Goal: Information Seeking & Learning: Check status

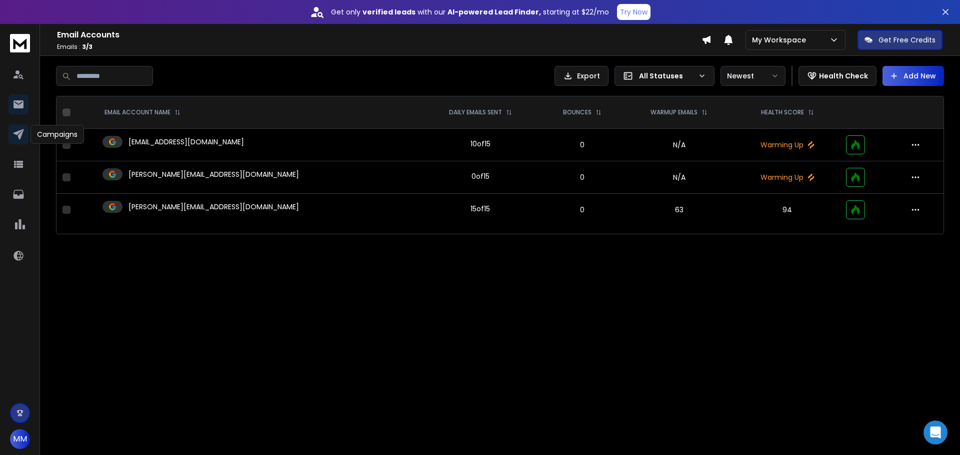
click at [19, 138] on icon at bounding box center [18, 134] width 10 height 10
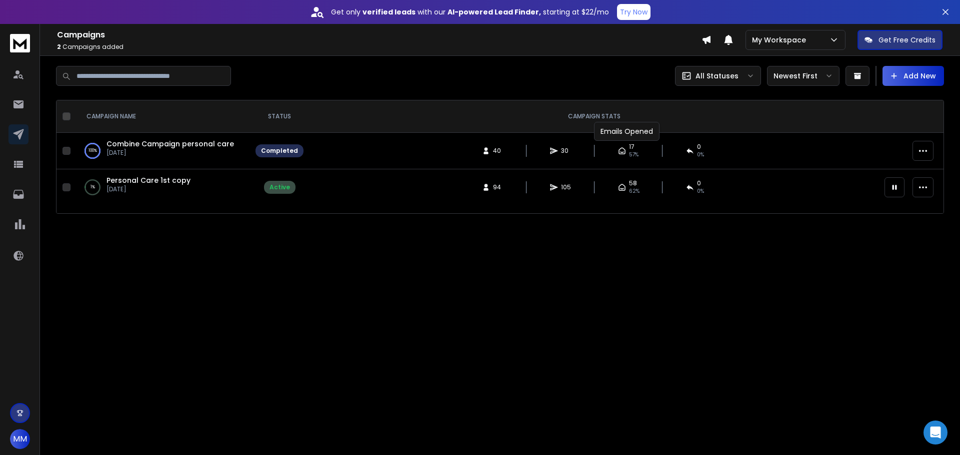
click at [623, 153] on icon at bounding box center [621, 150] width 9 height 9
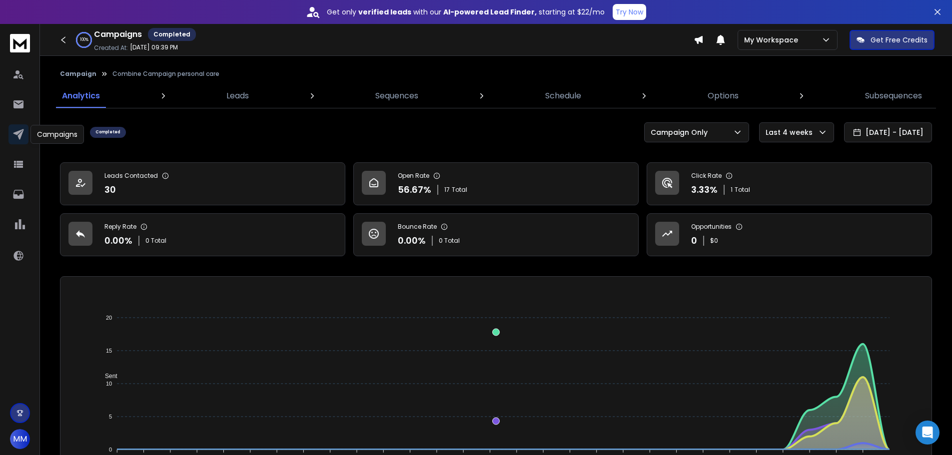
click at [23, 135] on icon at bounding box center [18, 134] width 12 height 12
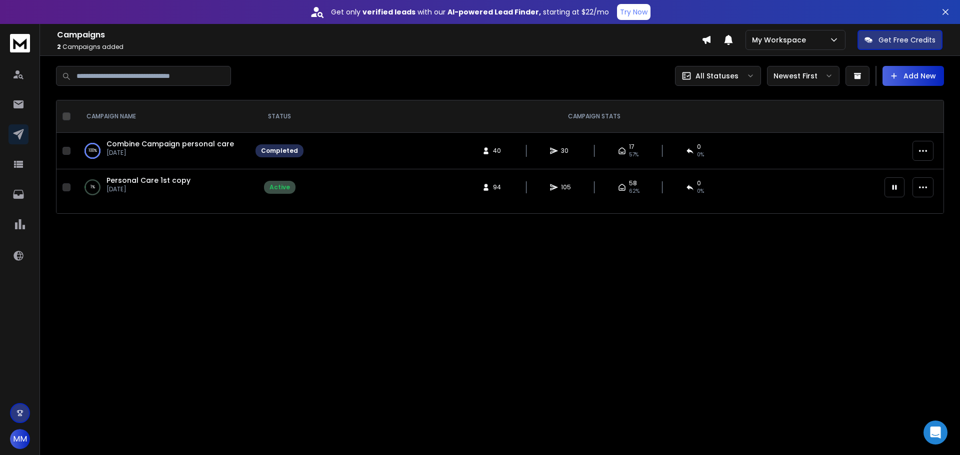
click at [188, 187] on div "1 % Personal Care 1st copy [DATE]" at bounding box center [161, 187] width 155 height 24
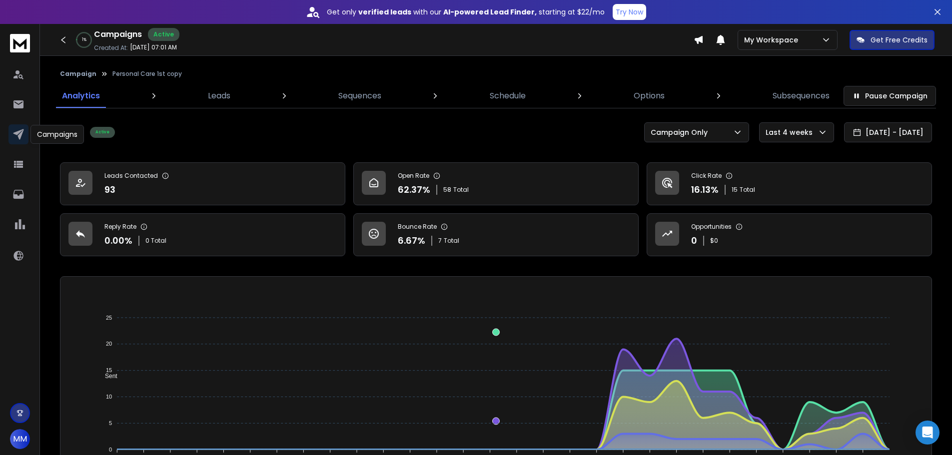
click at [22, 134] on icon at bounding box center [18, 134] width 12 height 12
